Goal: Task Accomplishment & Management: Manage account settings

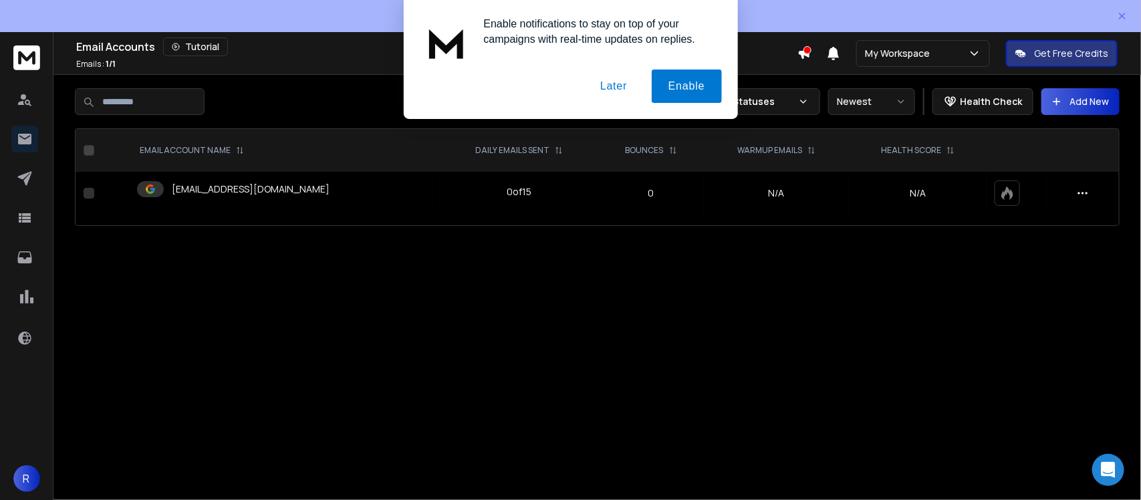
click at [613, 84] on button "Later" at bounding box center [614, 86] width 60 height 33
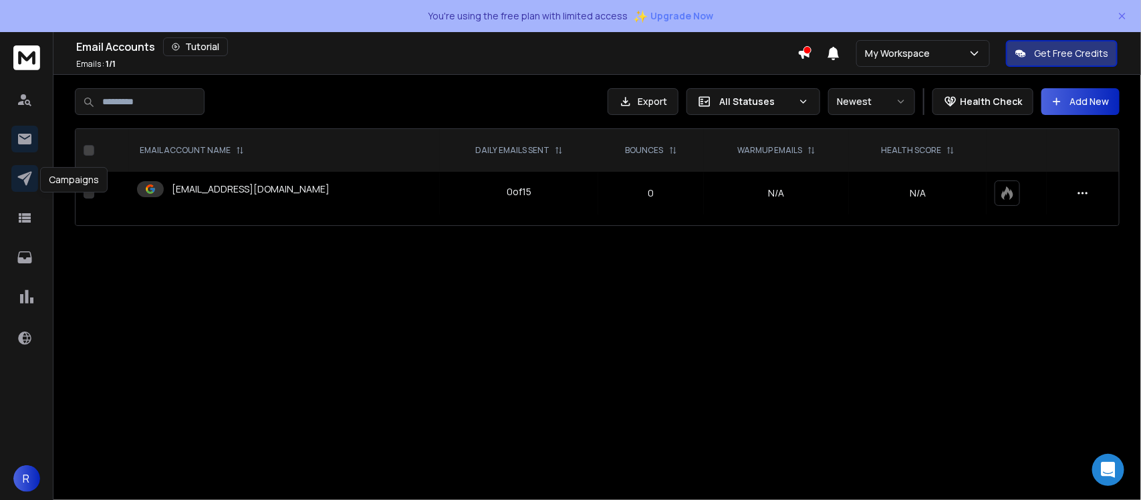
click at [21, 181] on icon at bounding box center [25, 179] width 16 height 16
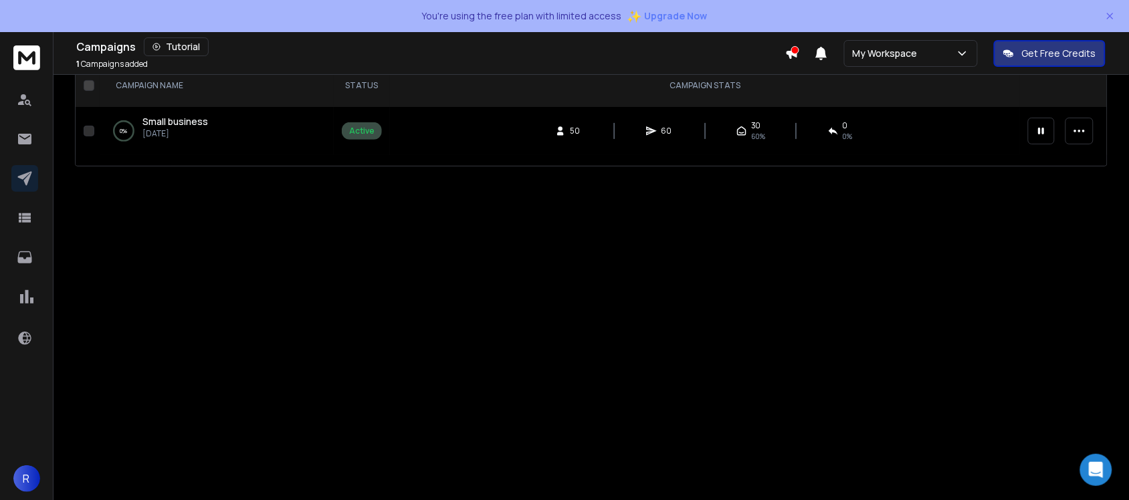
scroll to position [79, 0]
click at [31, 261] on icon at bounding box center [24, 257] width 14 height 12
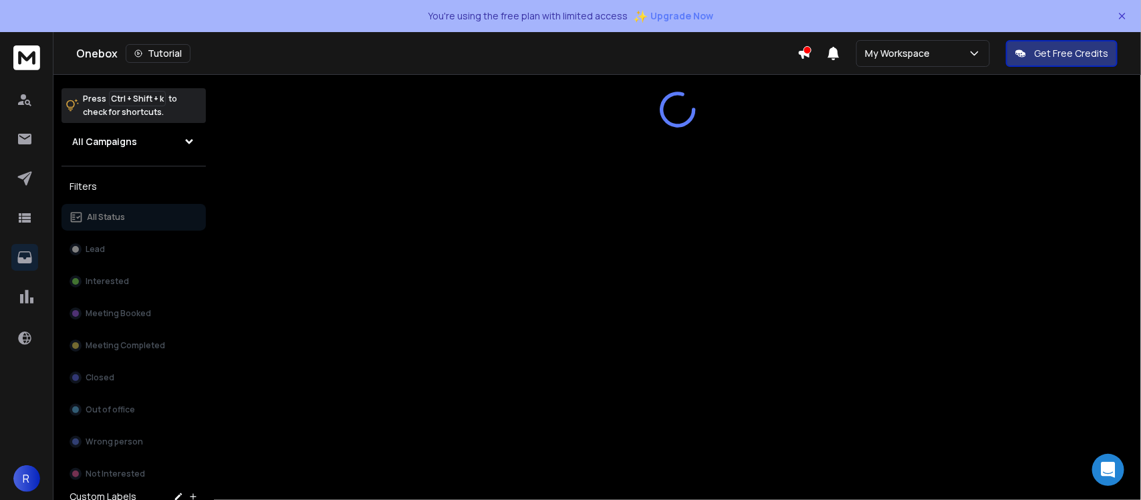
click at [1125, 17] on icon "Close notification" at bounding box center [1122, 15] width 5 height 5
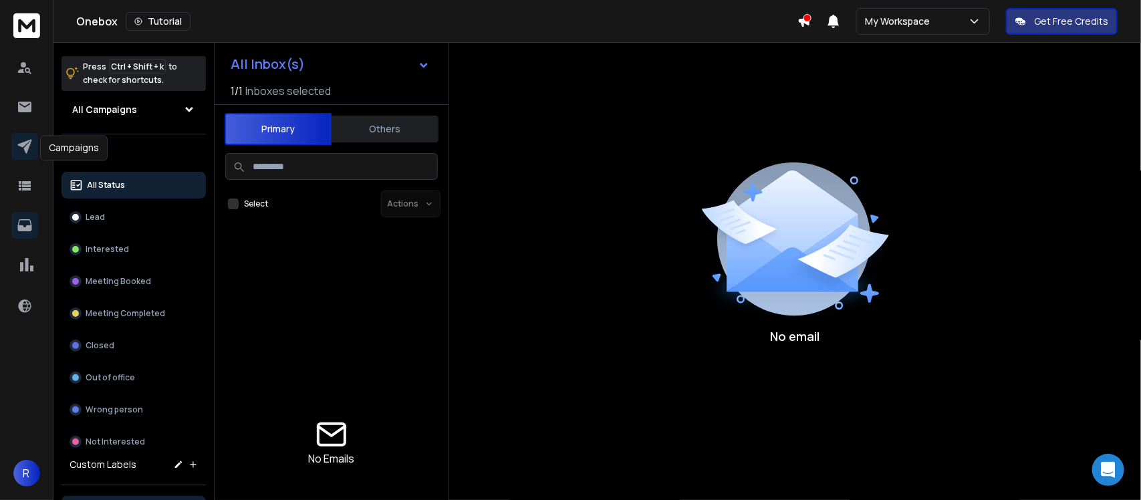
click at [20, 144] on icon at bounding box center [25, 146] width 16 height 16
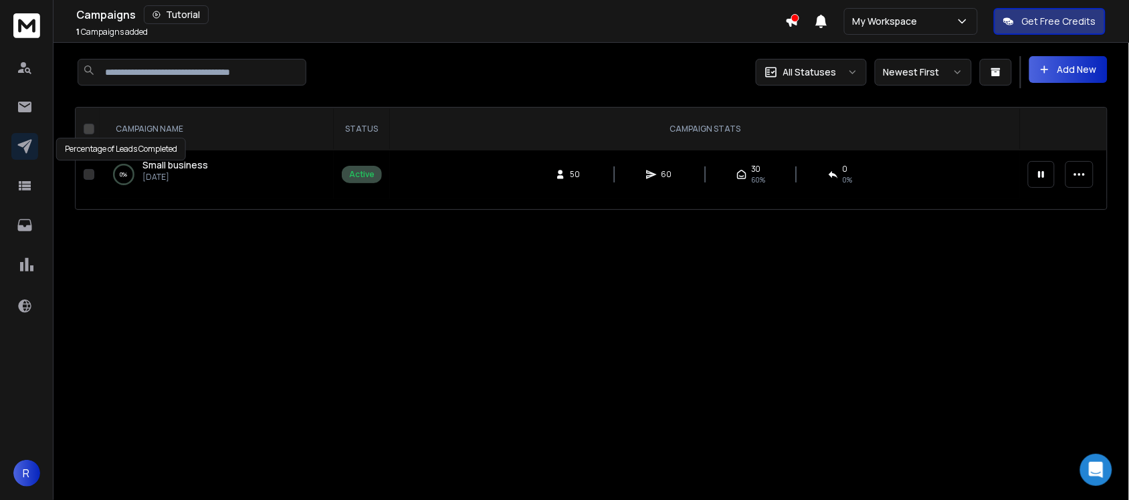
click at [120, 175] on p "0 %" at bounding box center [123, 174] width 7 height 13
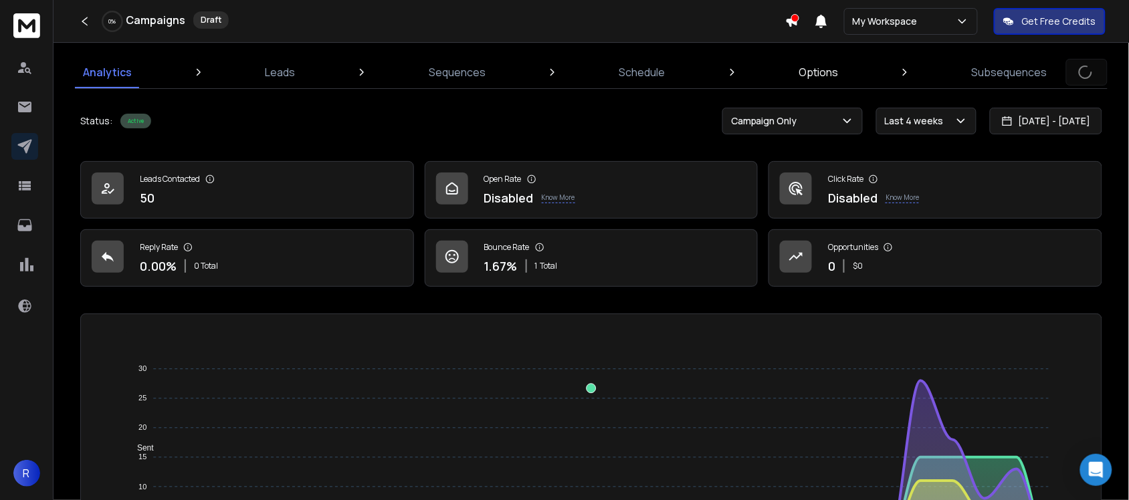
click at [820, 72] on p "Options" at bounding box center [817, 72] width 39 height 16
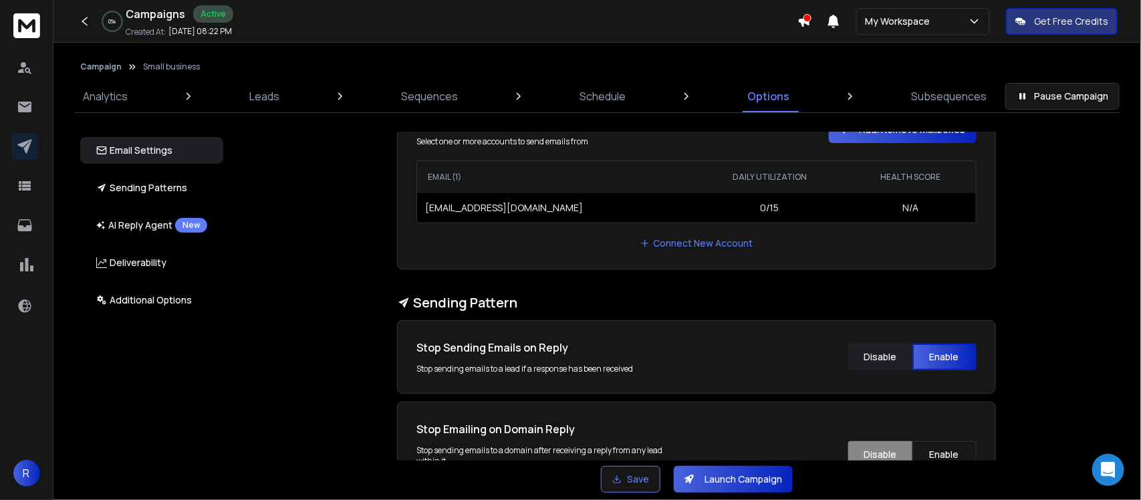
scroll to position [104, 0]
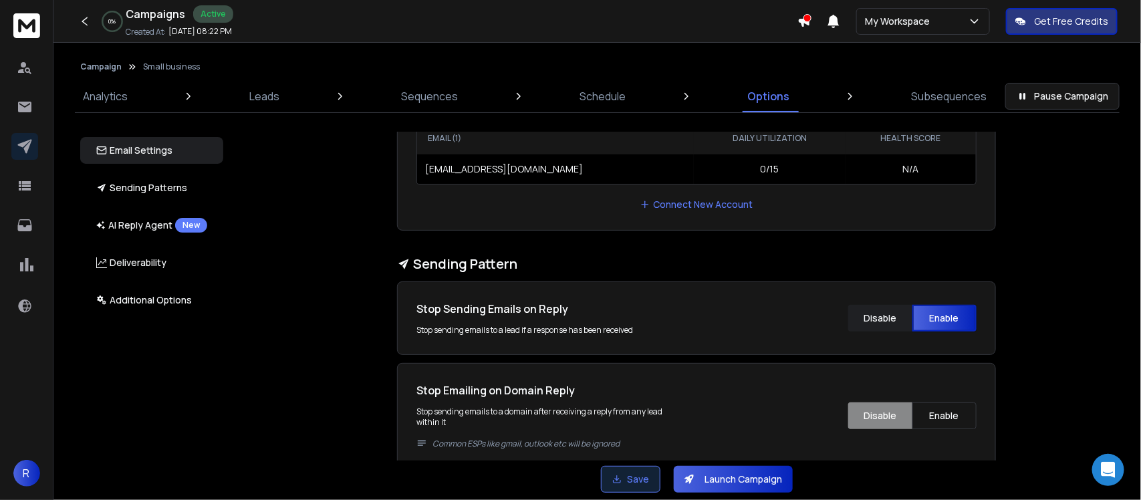
click at [633, 475] on button "Save" at bounding box center [631, 479] width 60 height 27
click at [633, 477] on button "Save" at bounding box center [631, 479] width 60 height 27
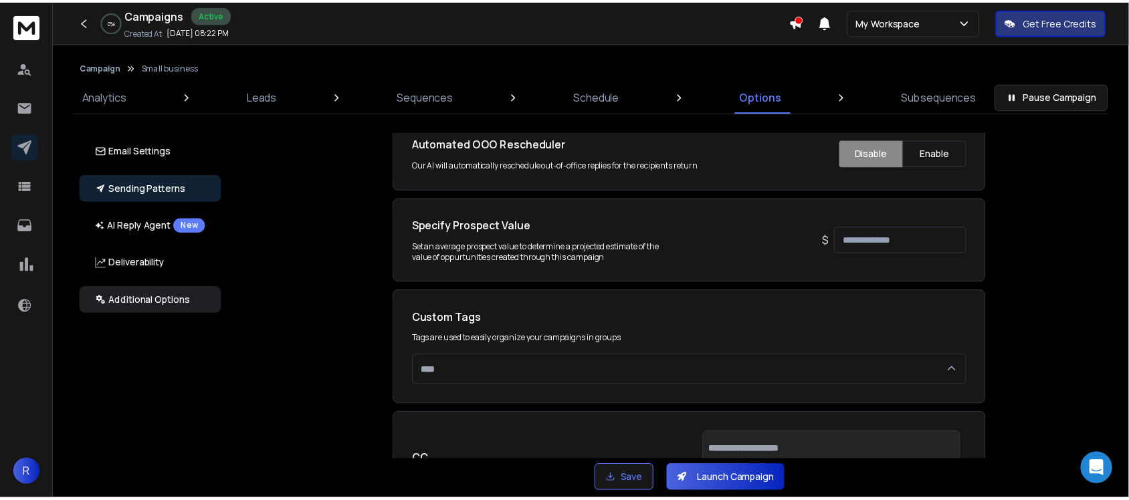
scroll to position [2231, 0]
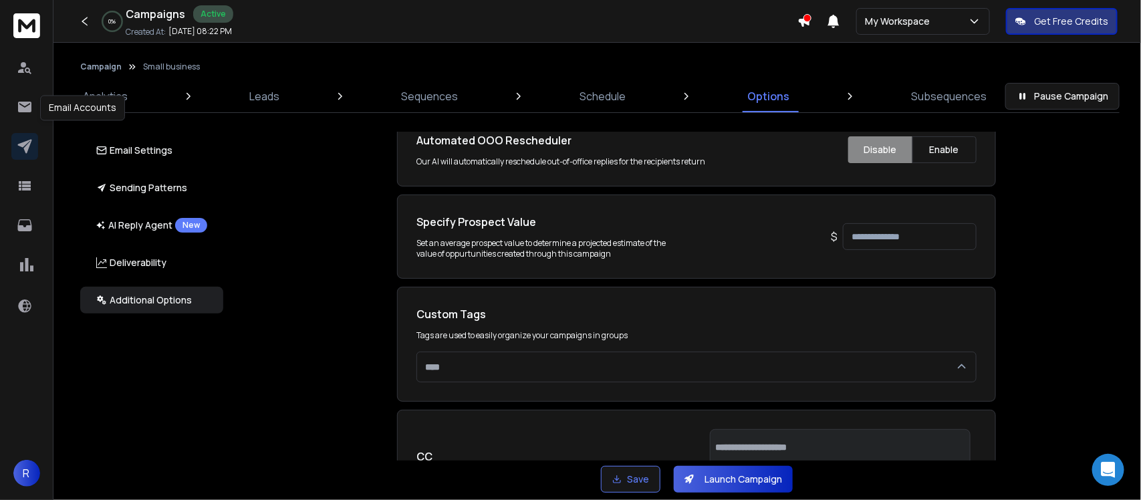
click at [94, 100] on div "Email Accounts" at bounding box center [82, 108] width 85 height 25
click at [139, 96] on div "Analytics Leads Sequences Schedule Options Subsequences" at bounding box center [535, 96] width 920 height 32
click at [114, 95] on p "Analytics" at bounding box center [105, 96] width 45 height 16
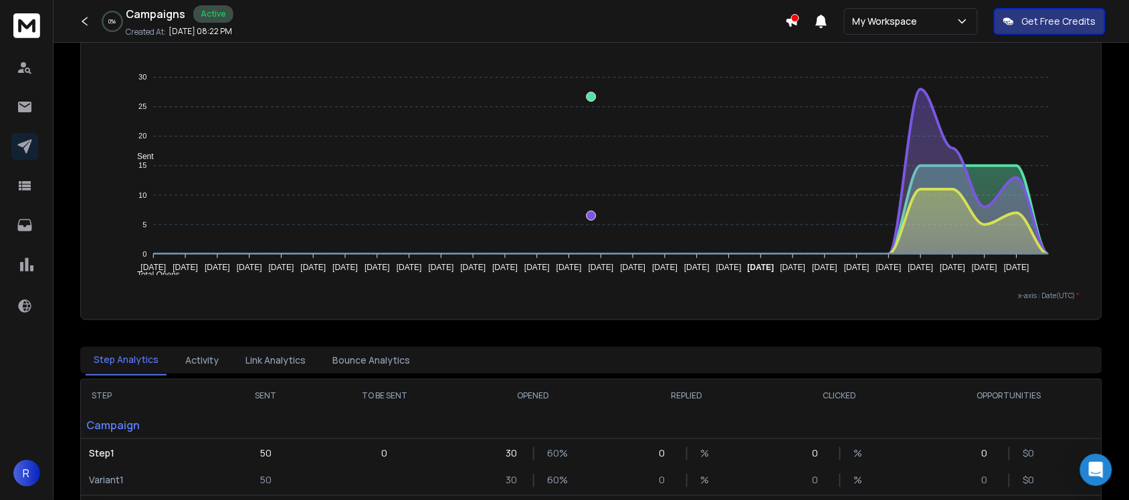
scroll to position [393, 0]
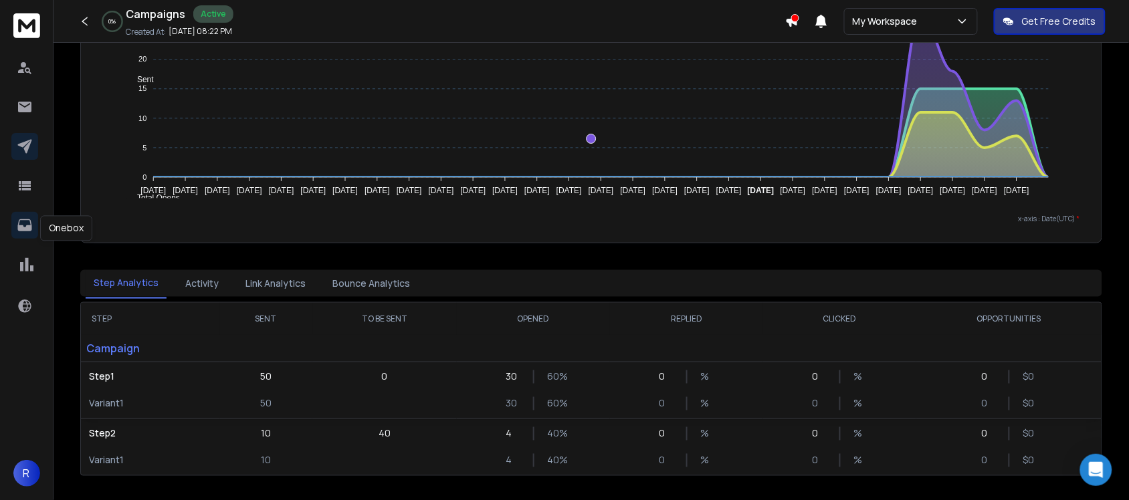
click at [25, 231] on icon at bounding box center [24, 225] width 14 height 12
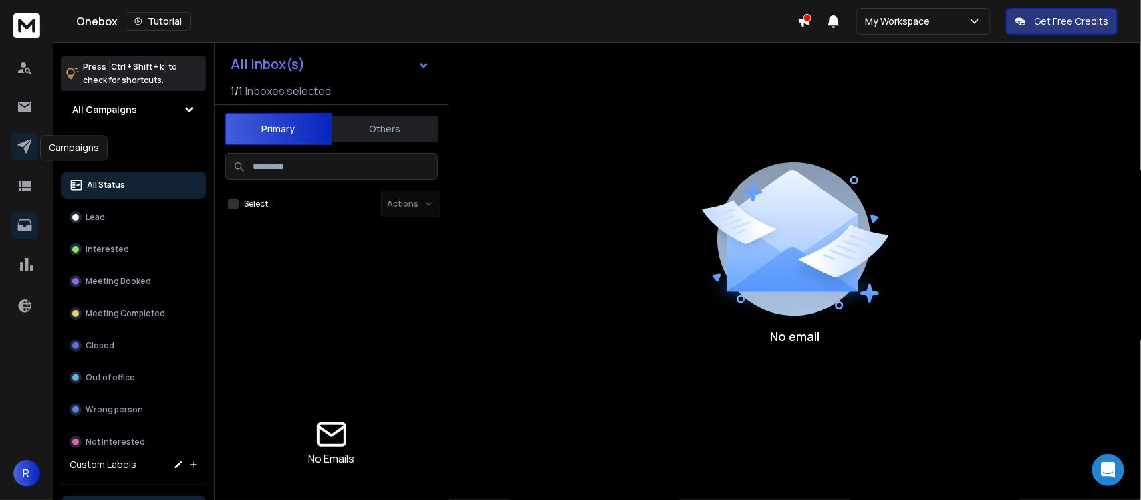
click at [35, 147] on link at bounding box center [24, 146] width 27 height 27
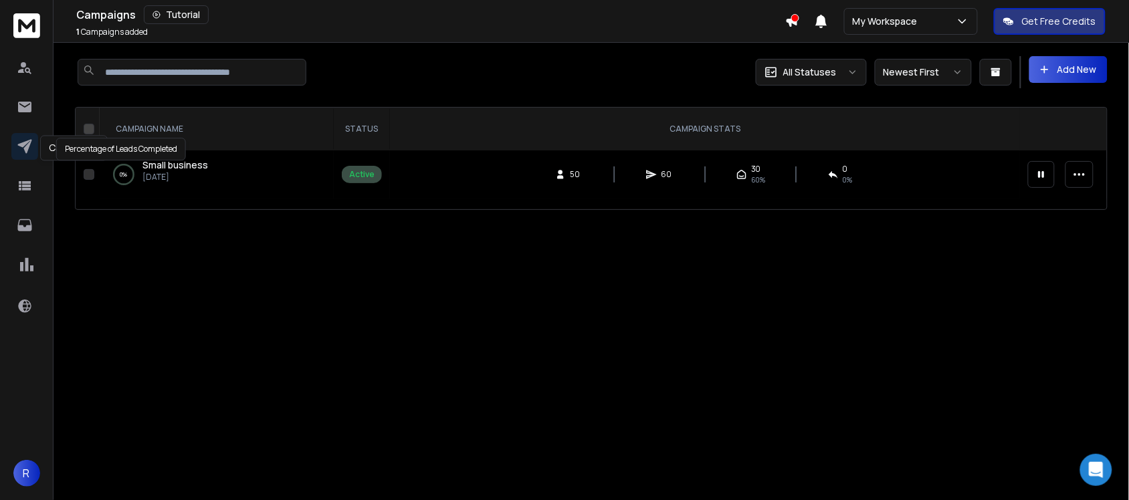
click at [126, 179] on p "0 %" at bounding box center [123, 174] width 7 height 13
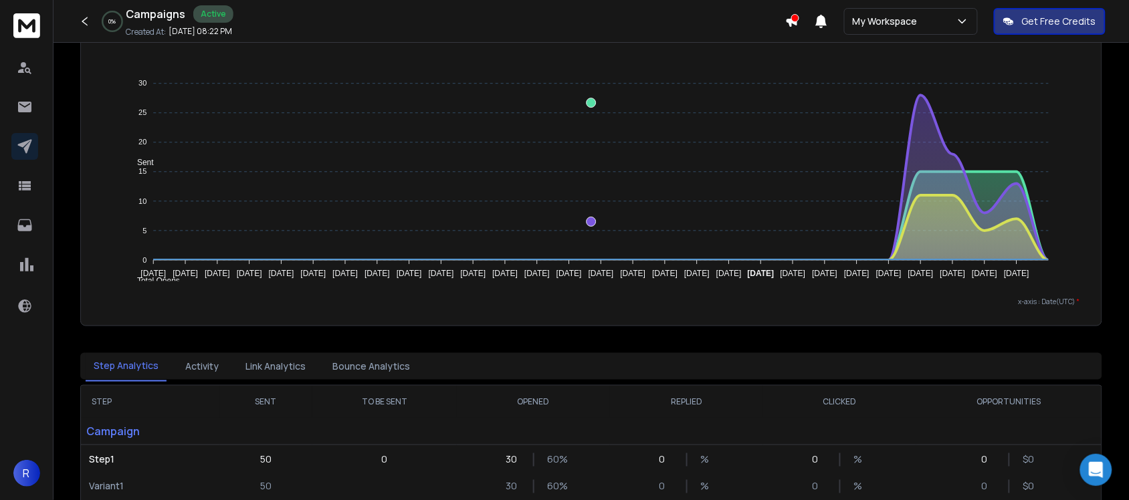
scroll to position [285, 0]
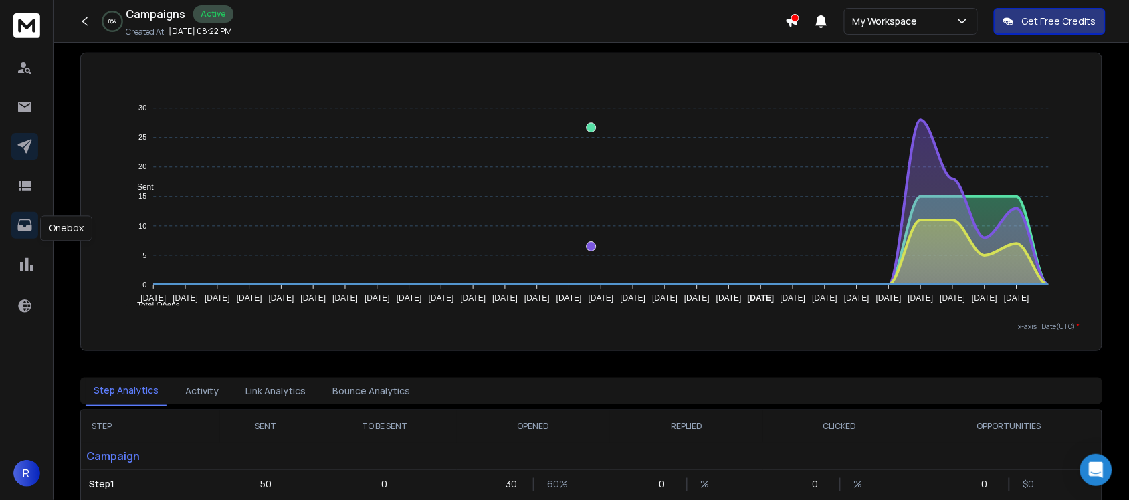
click at [34, 233] on link at bounding box center [24, 225] width 27 height 27
